Goal: Navigation & Orientation: Find specific page/section

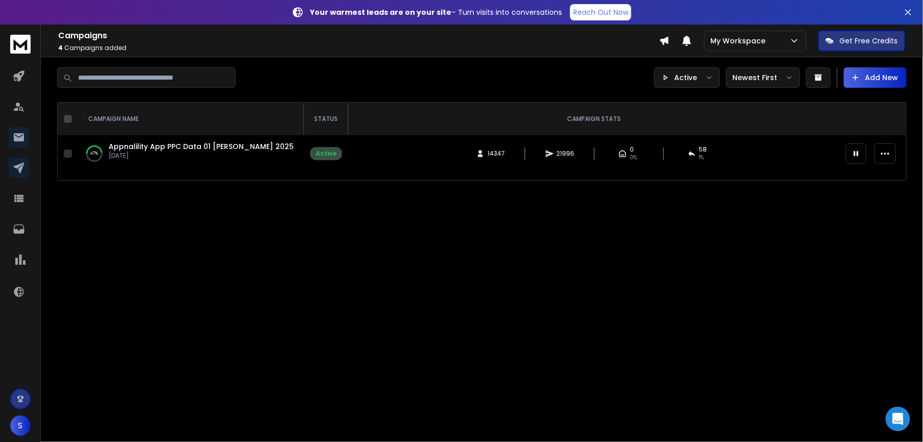
click at [19, 133] on icon at bounding box center [19, 137] width 10 height 8
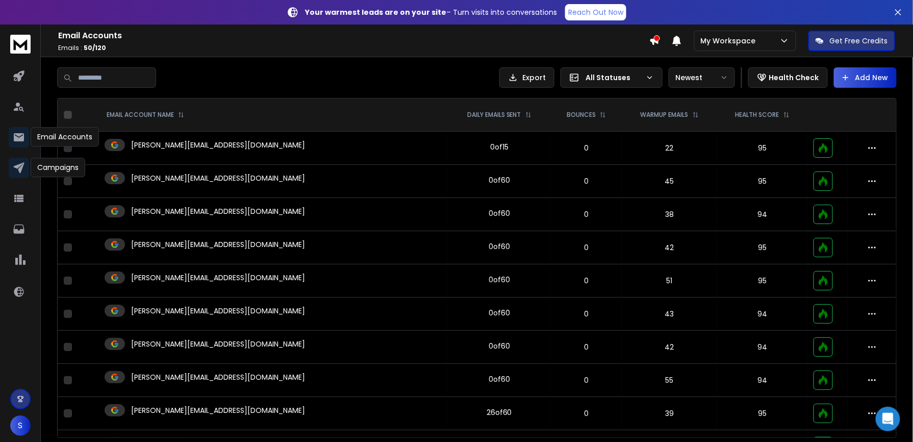
click at [15, 174] on link at bounding box center [19, 168] width 20 height 20
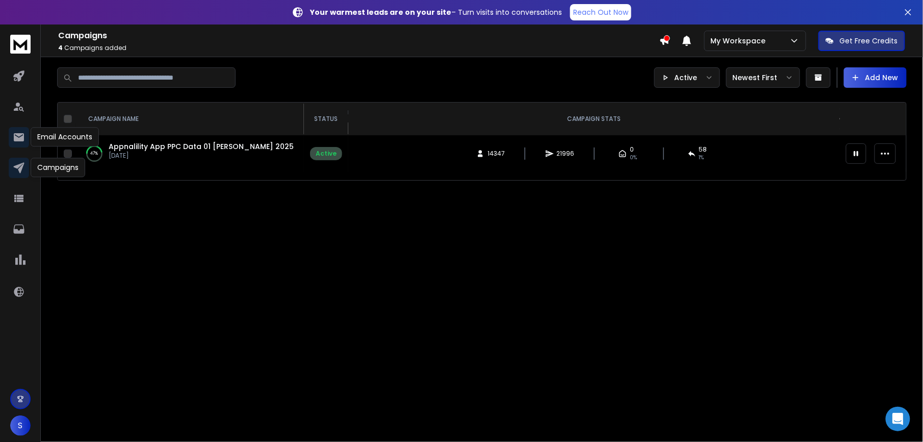
drag, startPoint x: 11, startPoint y: 134, endPoint x: 17, endPoint y: 133, distance: 6.1
click at [11, 134] on link at bounding box center [19, 137] width 20 height 20
